Goal: Task Accomplishment & Management: Manage account settings

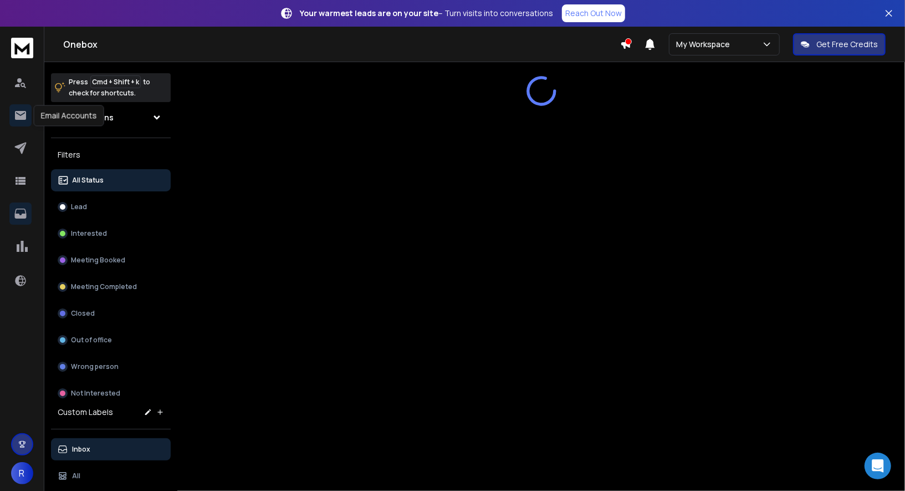
click at [19, 115] on icon at bounding box center [20, 115] width 13 height 13
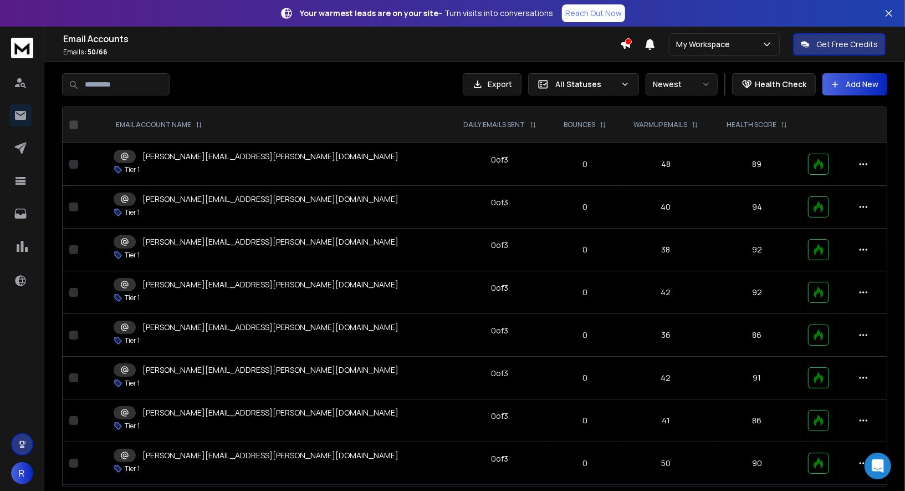
click at [713, 133] on th "HEALTH SCORE" at bounding box center [757, 125] width 89 height 36
click at [717, 129] on th "HEALTH SCORE" at bounding box center [757, 125] width 89 height 36
click at [727, 125] on p "HEALTH SCORE" at bounding box center [752, 124] width 50 height 9
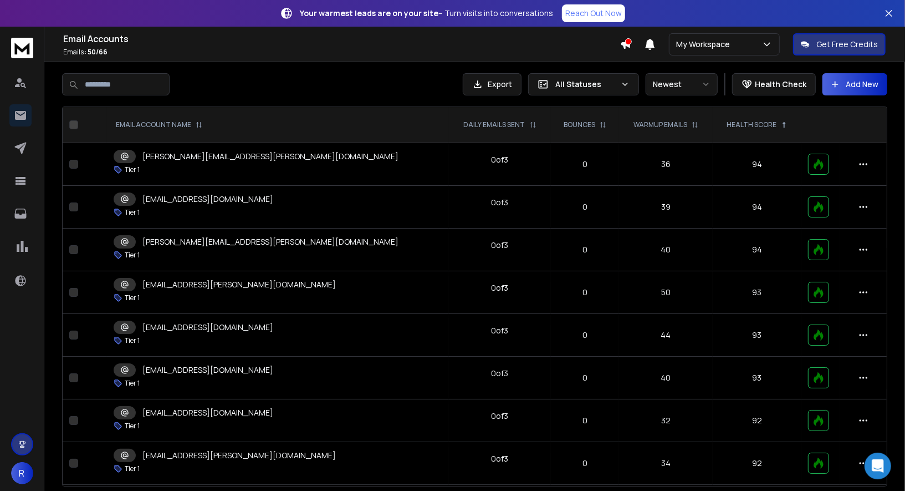
click at [744, 156] on td "94" at bounding box center [757, 164] width 89 height 43
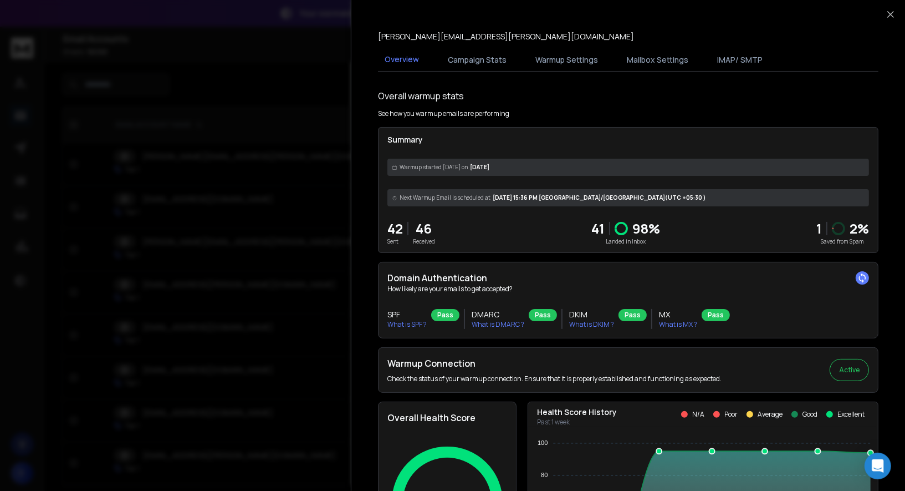
scroll to position [416, 0]
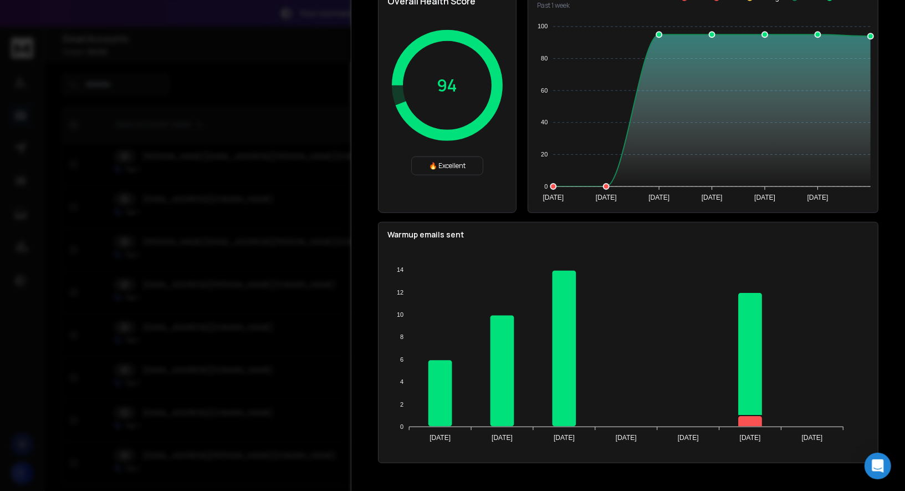
click at [291, 337] on div at bounding box center [452, 245] width 905 height 491
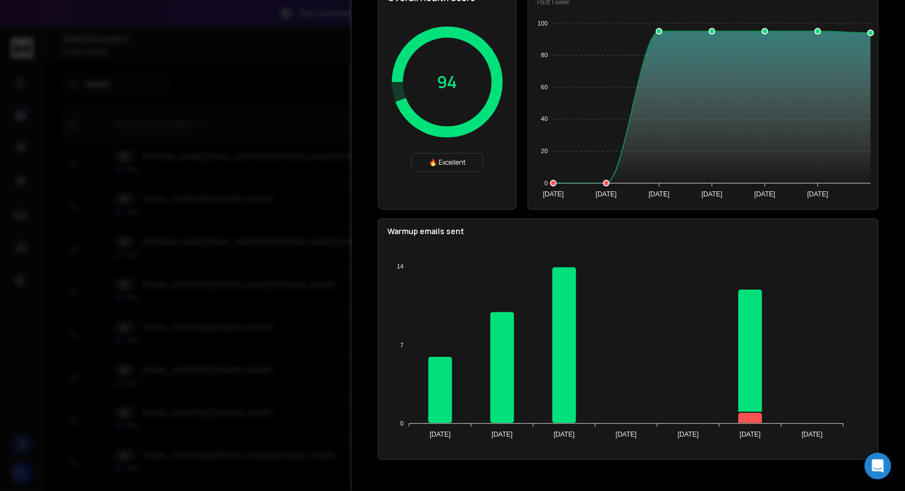
scroll to position [386, 0]
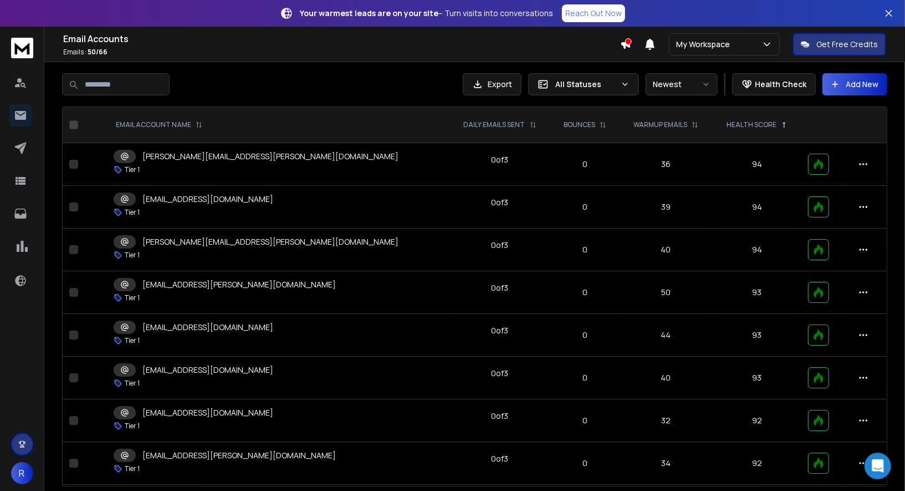
click at [757, 209] on td "94" at bounding box center [757, 207] width 89 height 43
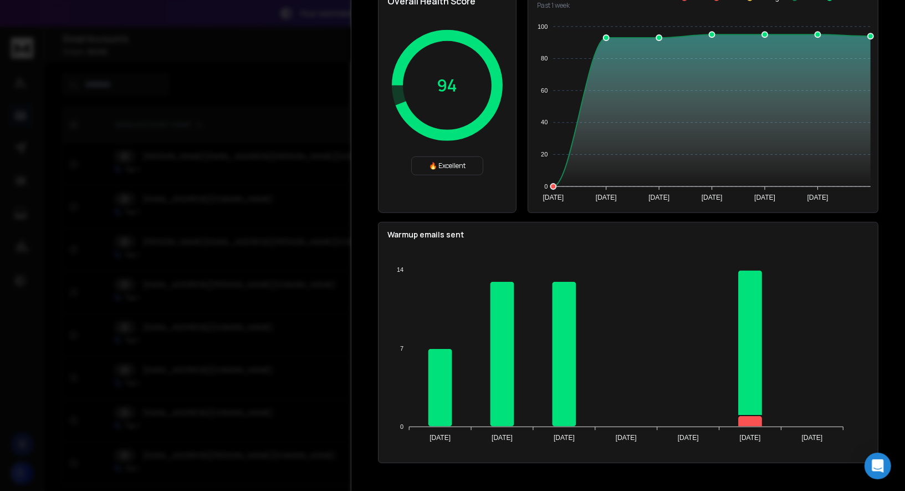
scroll to position [416, 0]
click at [333, 268] on div at bounding box center [452, 245] width 905 height 491
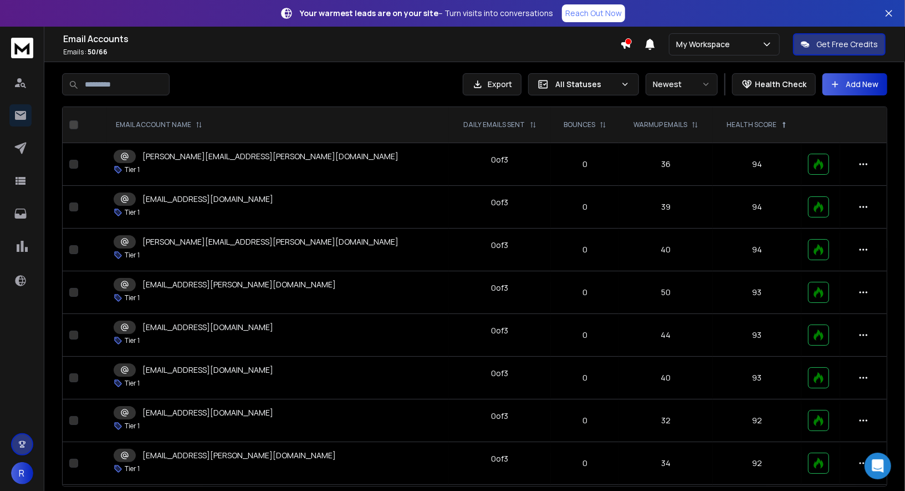
click at [655, 264] on td "40" at bounding box center [665, 249] width 93 height 43
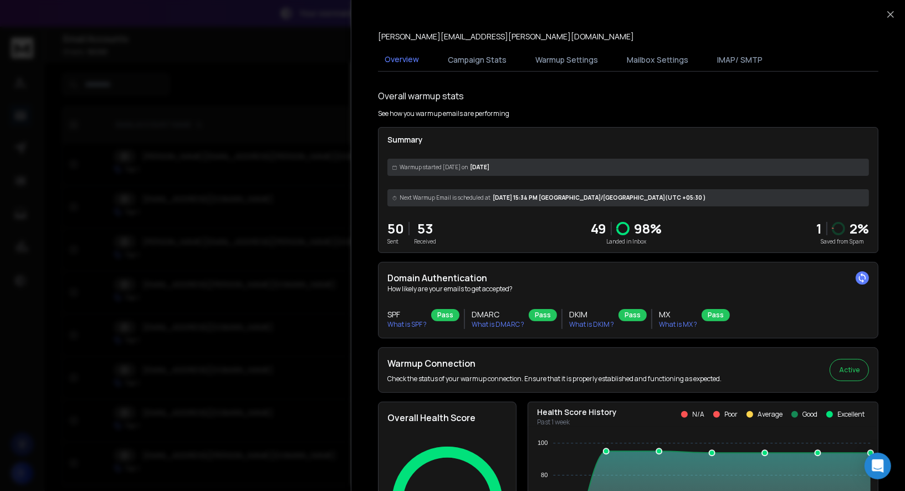
scroll to position [416, 0]
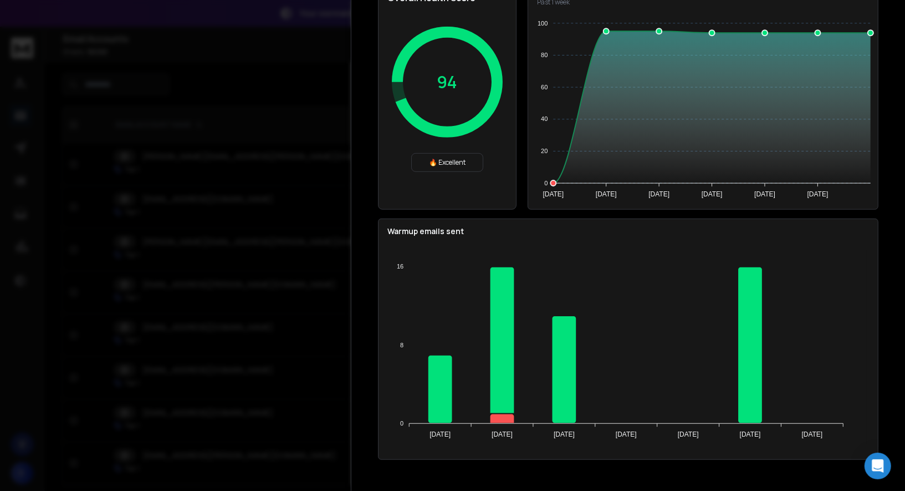
click at [313, 299] on div at bounding box center [452, 245] width 905 height 491
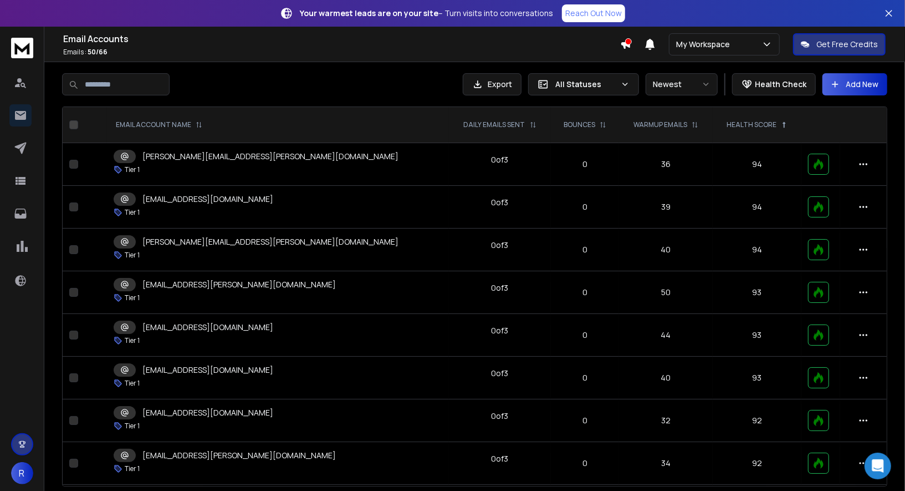
click at [713, 291] on td "93" at bounding box center [757, 292] width 89 height 43
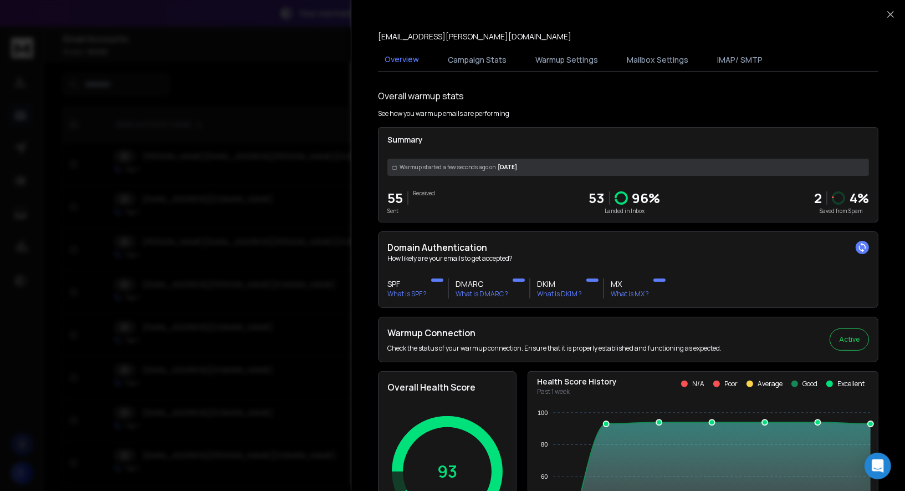
scroll to position [416, 0]
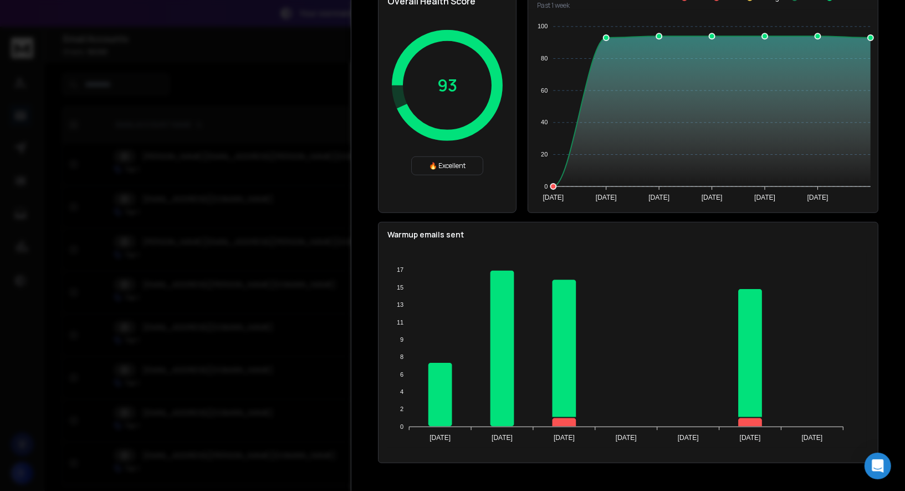
click at [363, 319] on div "Multi Select Table Sheet [EMAIL_ADDRESS][PERSON_NAME][DOMAIN_NAME] Overview Cam…" at bounding box center [628, 245] width 554 height 491
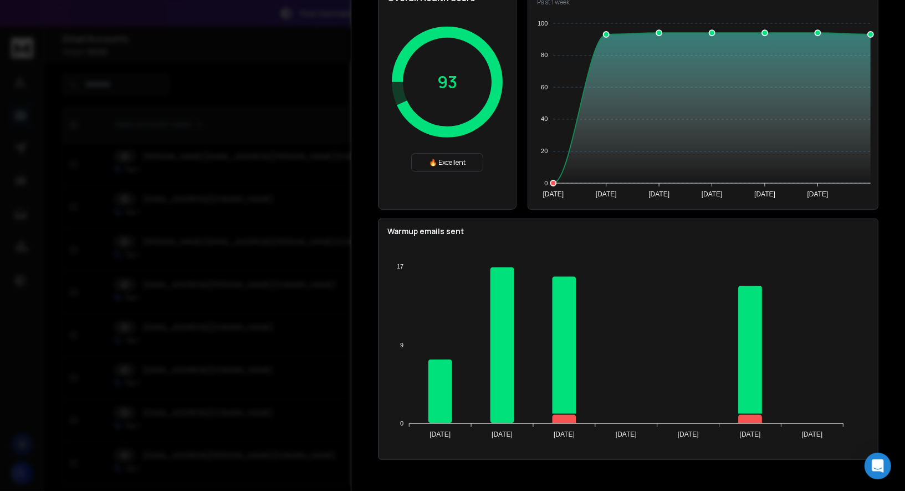
click at [327, 327] on div at bounding box center [452, 245] width 905 height 491
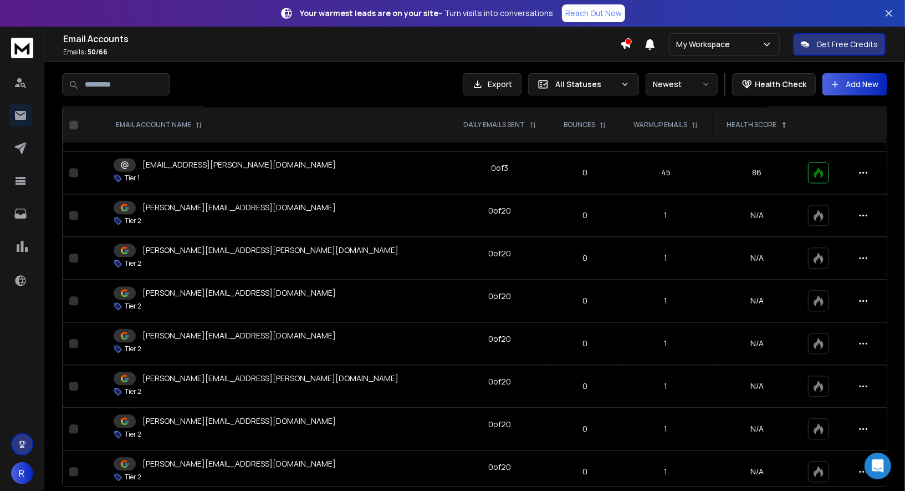
scroll to position [1349, 0]
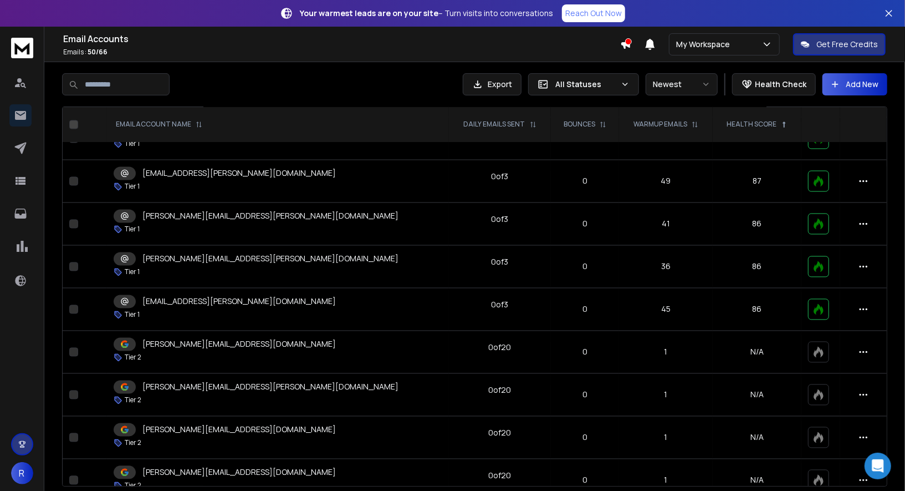
click at [713, 305] on td "86" at bounding box center [757, 309] width 89 height 43
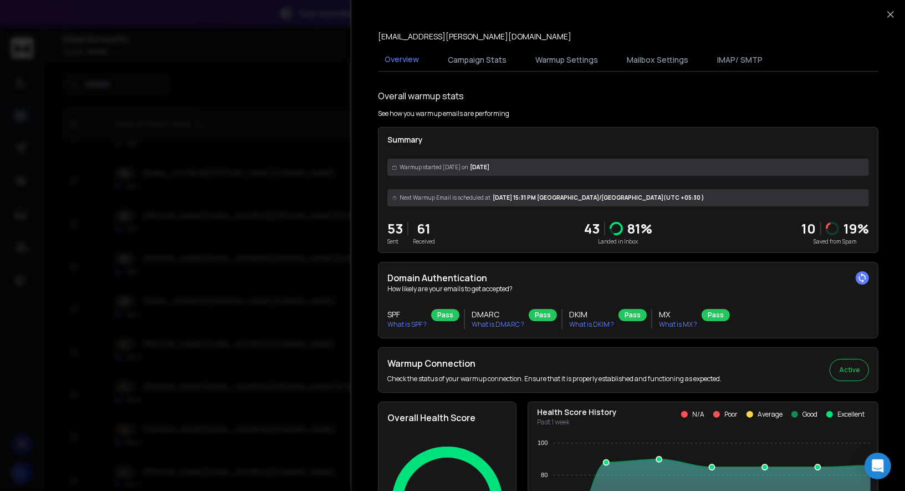
scroll to position [416, 0]
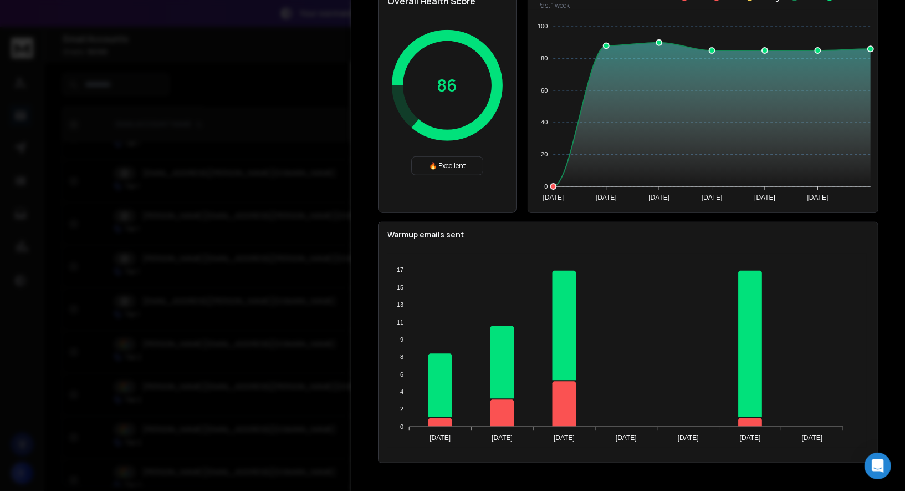
click at [257, 222] on div at bounding box center [452, 245] width 905 height 491
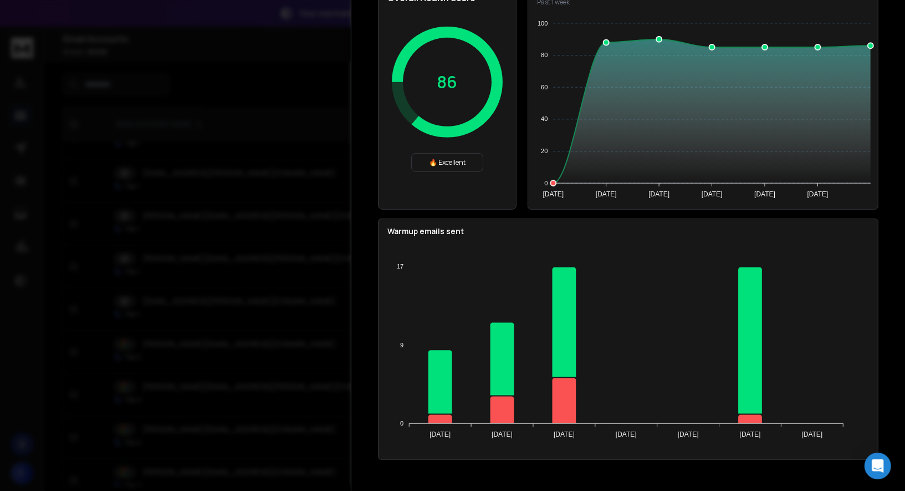
scroll to position [386, 0]
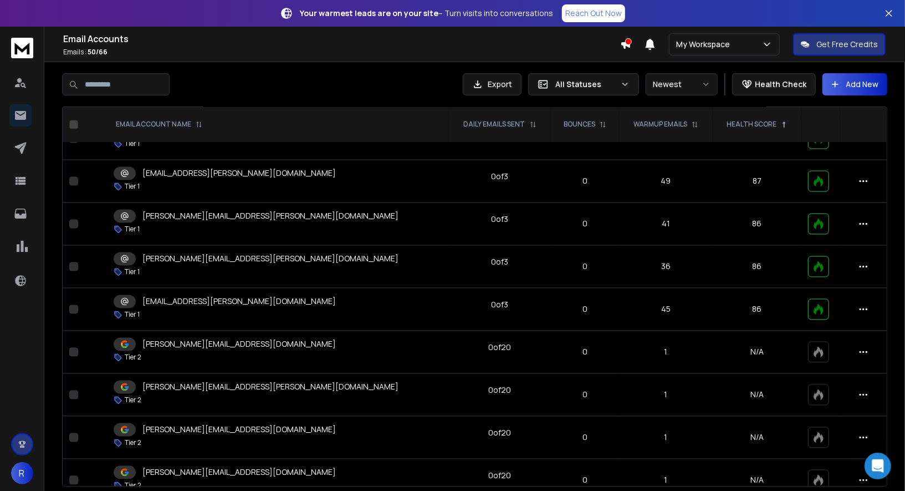
click at [677, 247] on td "36" at bounding box center [665, 267] width 93 height 43
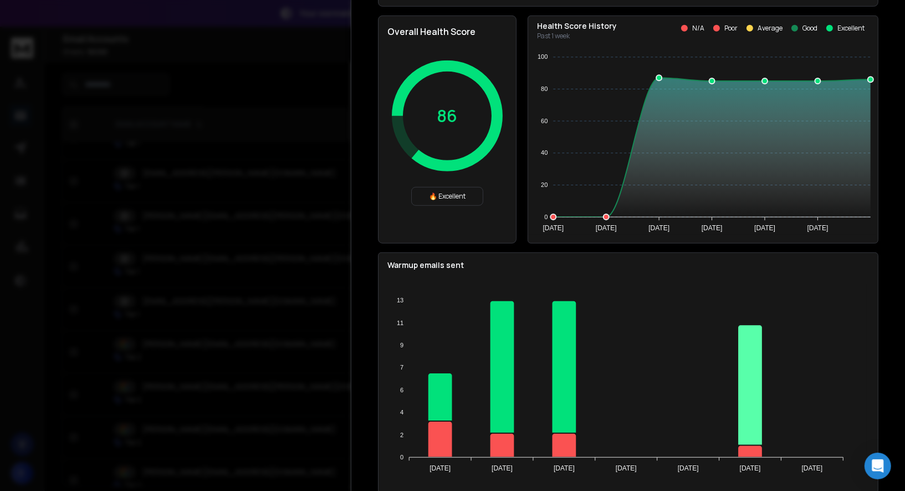
scroll to position [416, 0]
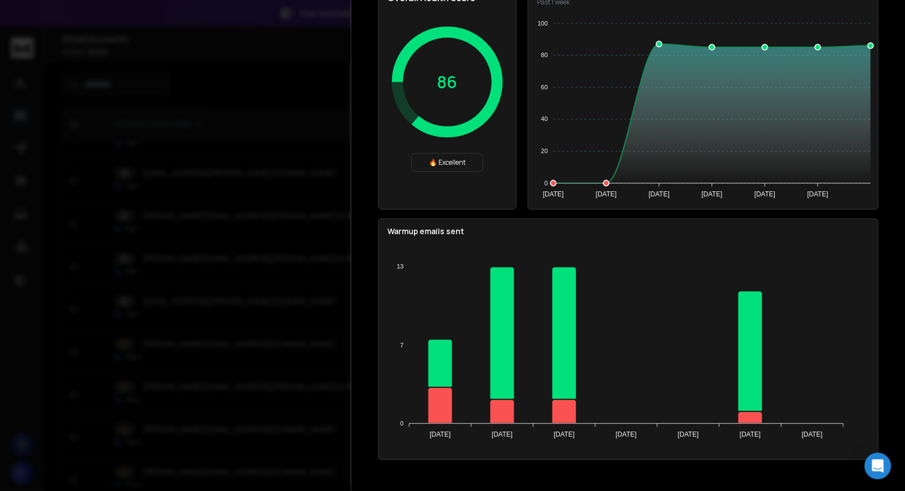
click at [305, 215] on div at bounding box center [452, 245] width 905 height 491
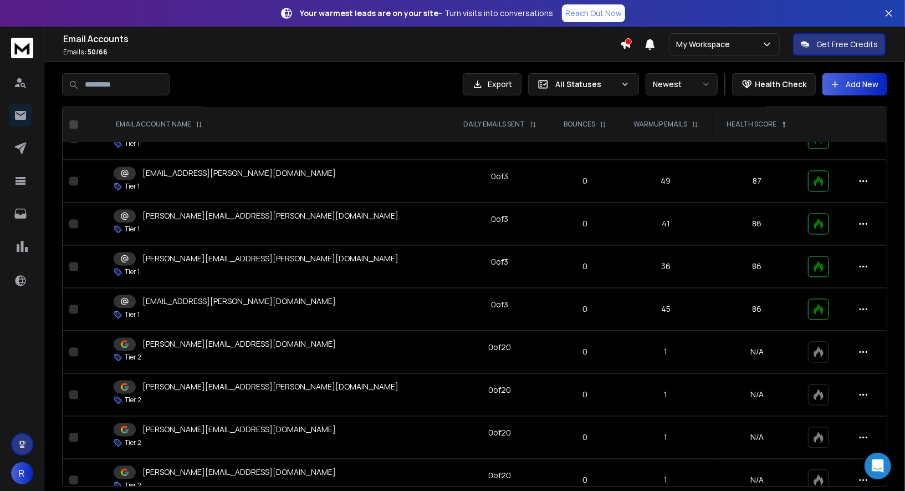
click at [725, 221] on td "86" at bounding box center [757, 224] width 89 height 43
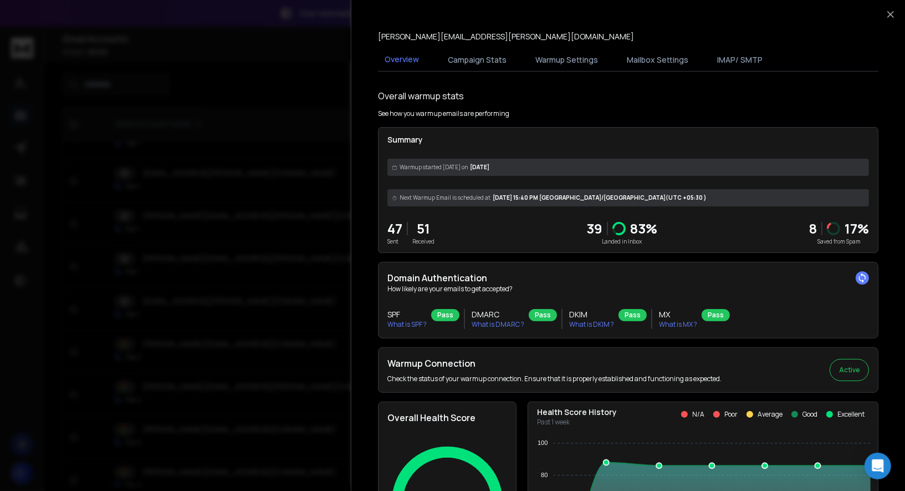
scroll to position [416, 0]
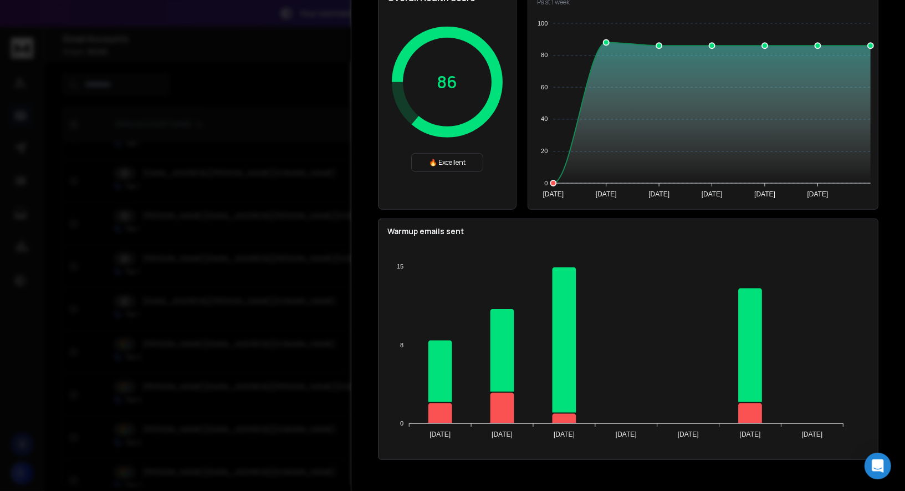
click at [240, 216] on div at bounding box center [452, 245] width 905 height 491
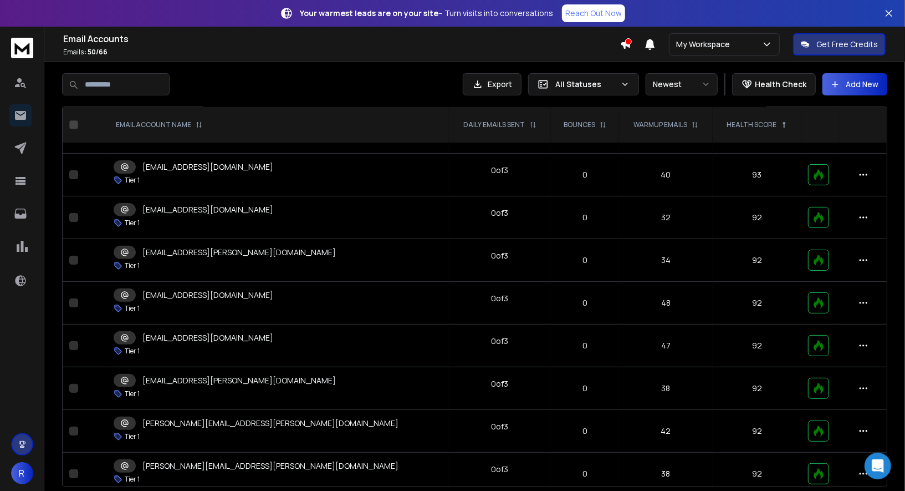
scroll to position [0, 0]
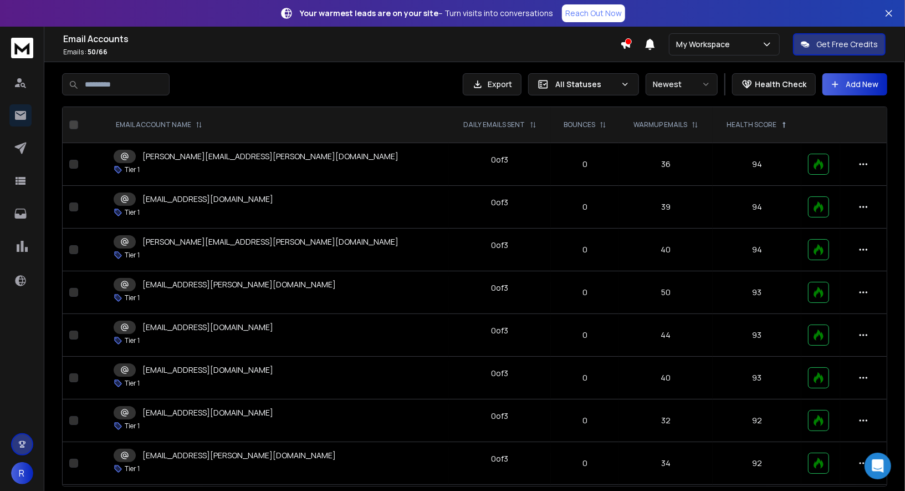
click at [655, 161] on td "36" at bounding box center [665, 164] width 93 height 43
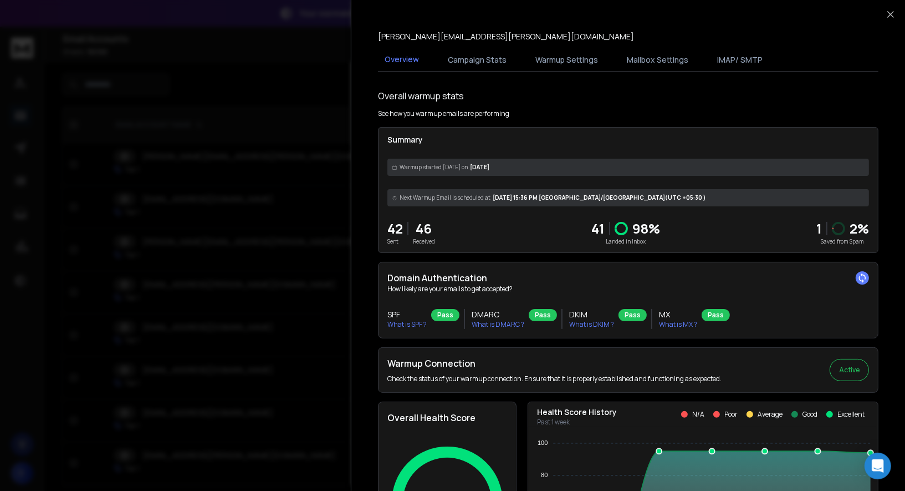
click at [552, 62] on button "Warmup Settings" at bounding box center [567, 60] width 76 height 24
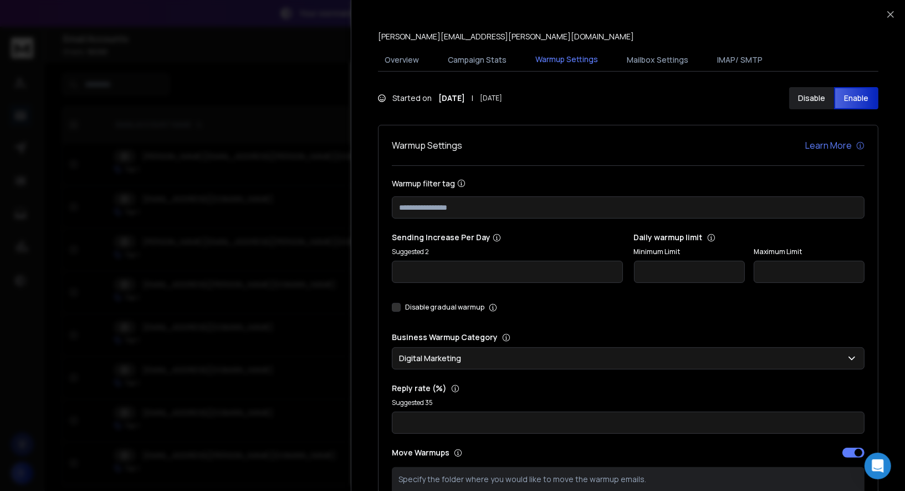
click at [413, 60] on button "Overview" at bounding box center [402, 60] width 48 height 24
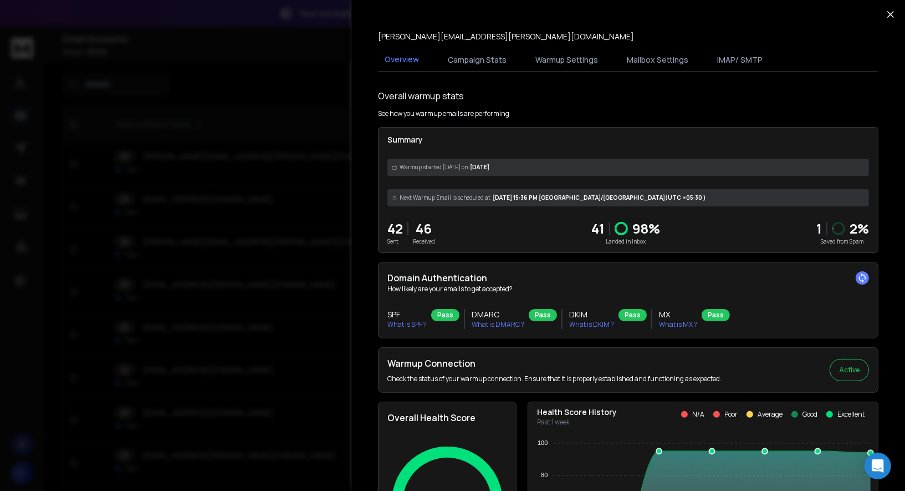
click at [887, 11] on icon "button" at bounding box center [890, 14] width 11 height 11
